Goal: Task Accomplishment & Management: Manage account settings

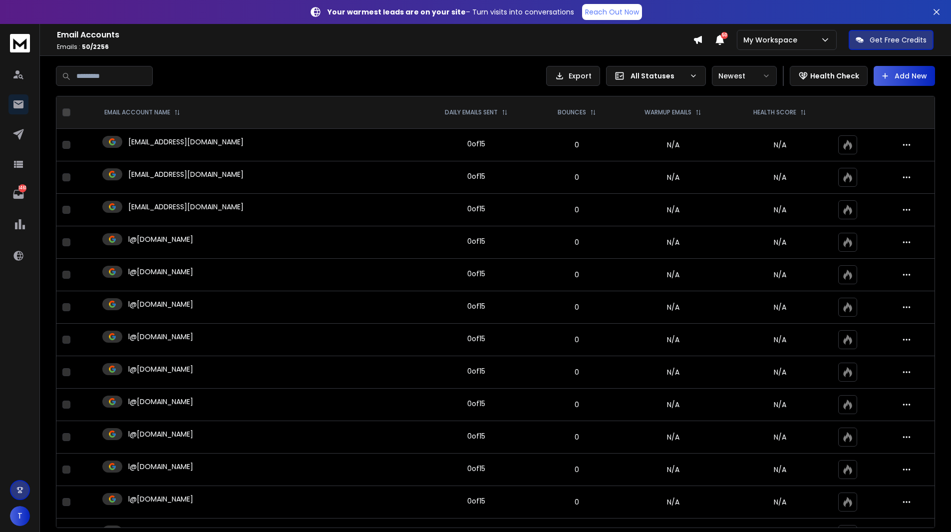
click at [884, 73] on icon at bounding box center [885, 75] width 7 height 7
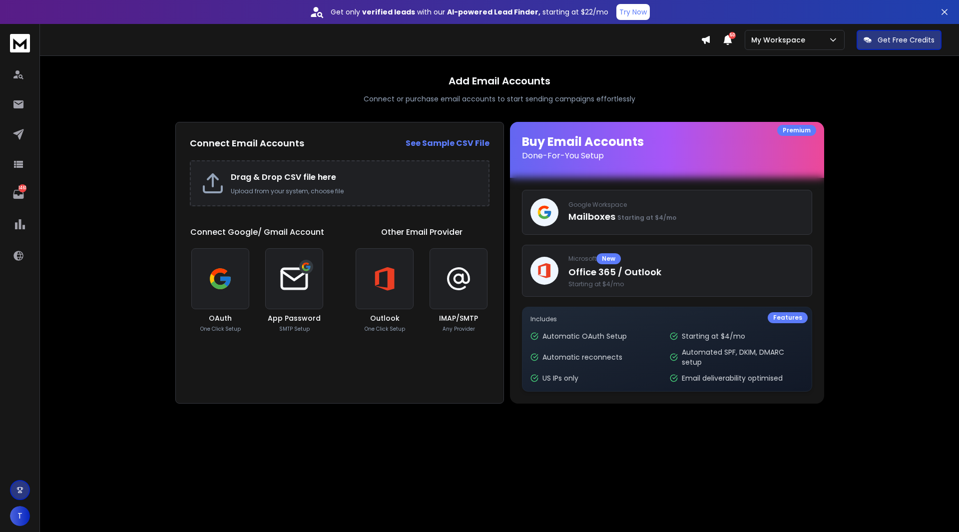
click at [224, 284] on icon at bounding box center [220, 279] width 25 height 30
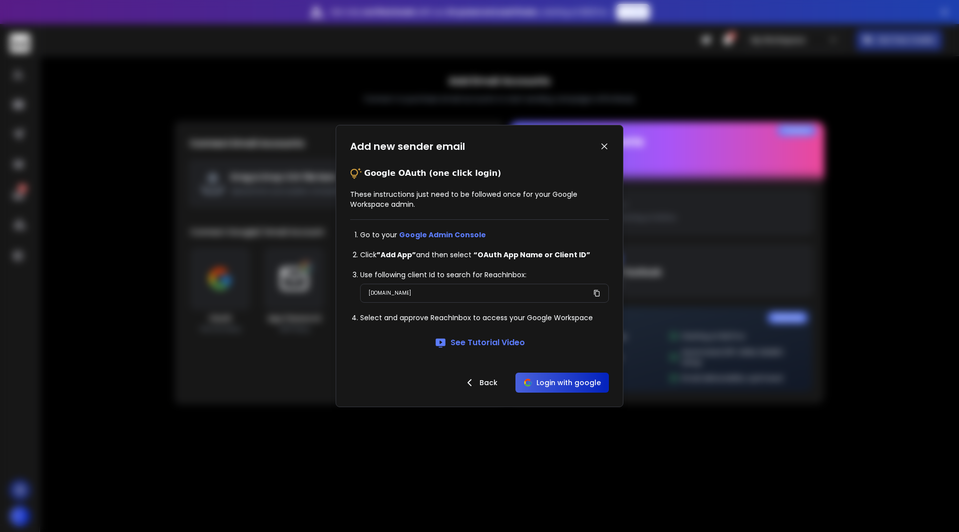
click at [583, 378] on button "Login with google" at bounding box center [561, 382] width 93 height 20
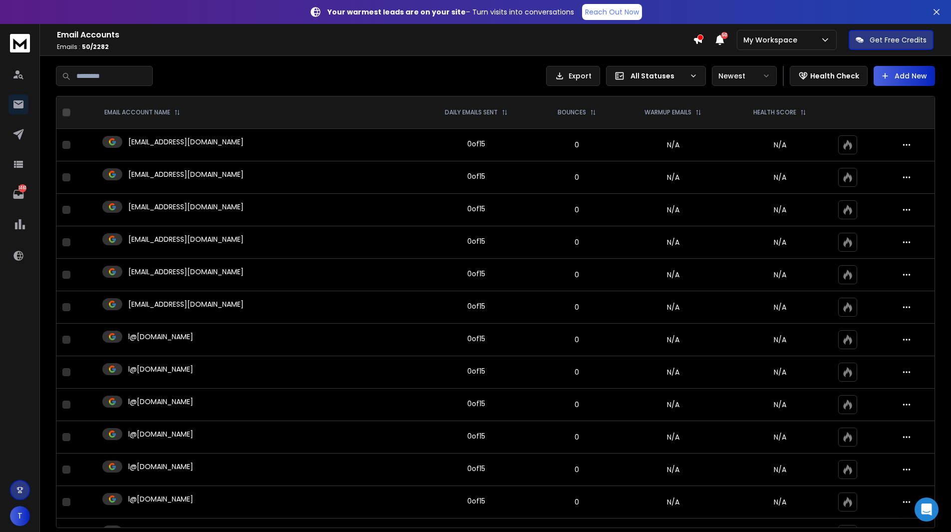
drag, startPoint x: 888, startPoint y: 81, endPoint x: 881, endPoint y: 85, distance: 8.1
click at [888, 81] on button "Add New" at bounding box center [904, 76] width 61 height 20
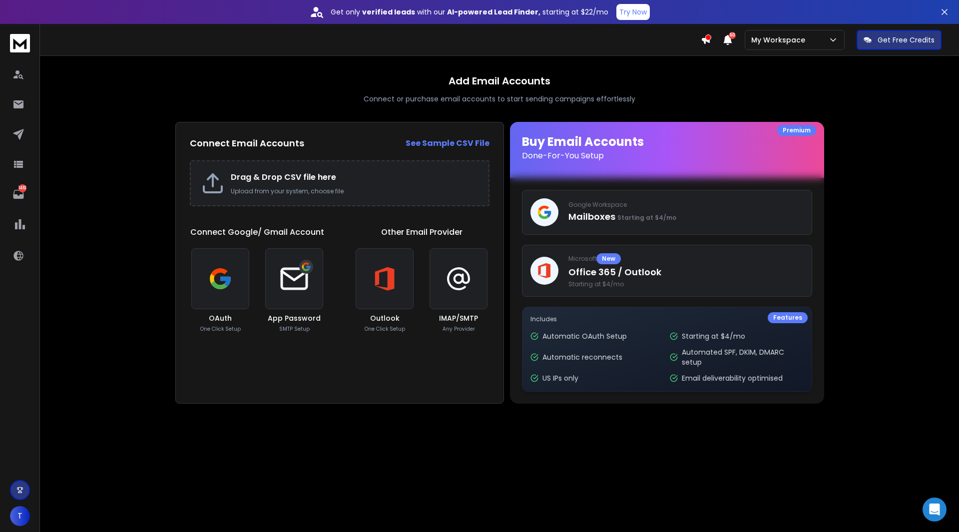
click at [213, 290] on icon at bounding box center [220, 279] width 25 height 30
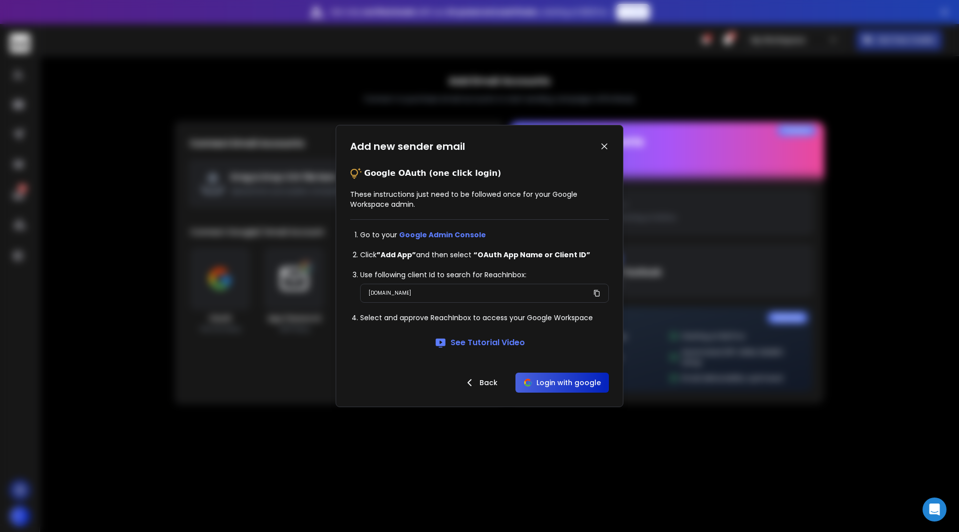
click at [545, 382] on button "Login with google" at bounding box center [561, 382] width 93 height 20
